Goal: Navigation & Orientation: Find specific page/section

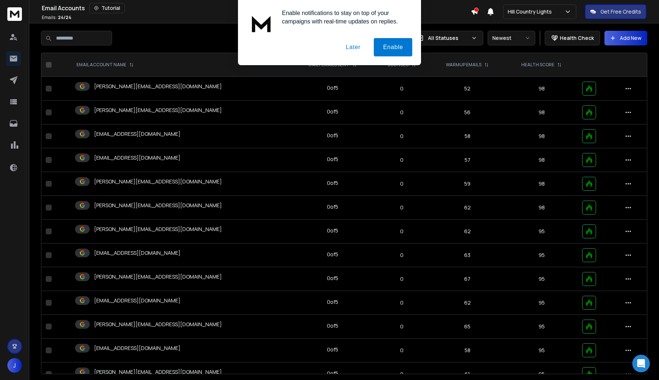
click at [540, 11] on div "Enable notifications to stay on top of your campaigns with real-time updates on…" at bounding box center [329, 32] width 659 height 65
click at [541, 12] on div "Enable notifications to stay on top of your campaigns with real-time updates on…" at bounding box center [329, 32] width 659 height 65
click at [360, 43] on button "Later" at bounding box center [352, 47] width 33 height 18
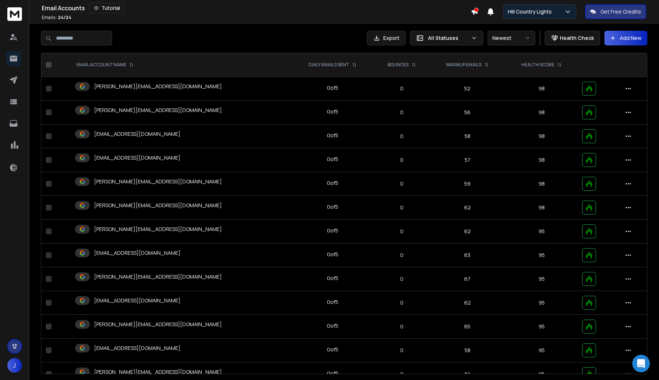
click at [538, 16] on button "Hill Country Lights" at bounding box center [539, 11] width 73 height 15
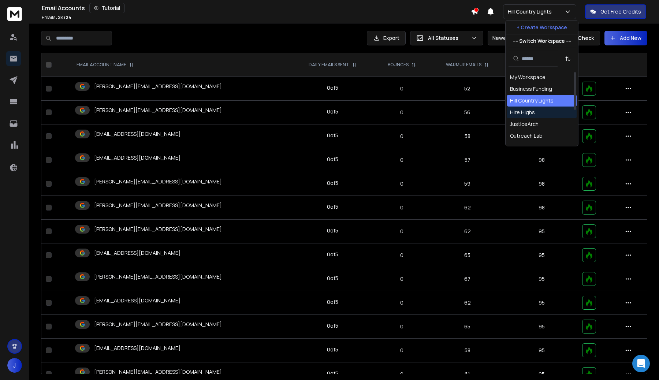
scroll to position [15, 0]
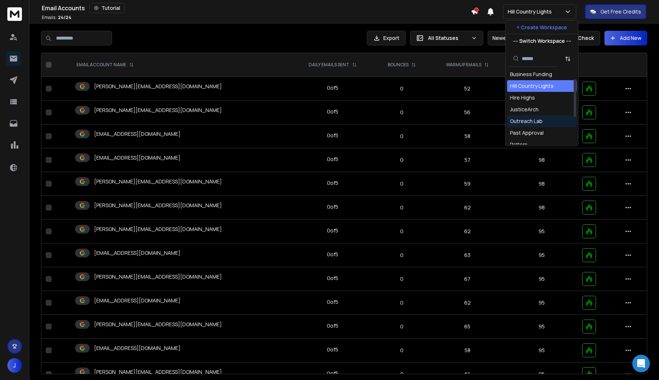
click at [522, 124] on div "Outreach Lab" at bounding box center [526, 120] width 33 height 7
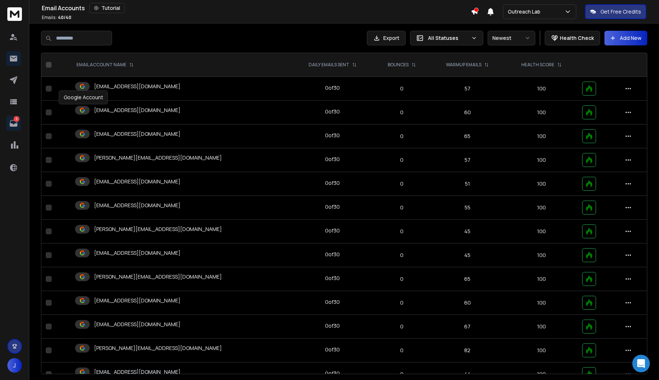
click at [20, 121] on link "3" at bounding box center [13, 123] width 15 height 15
